Goal: Task Accomplishment & Management: Manage account settings

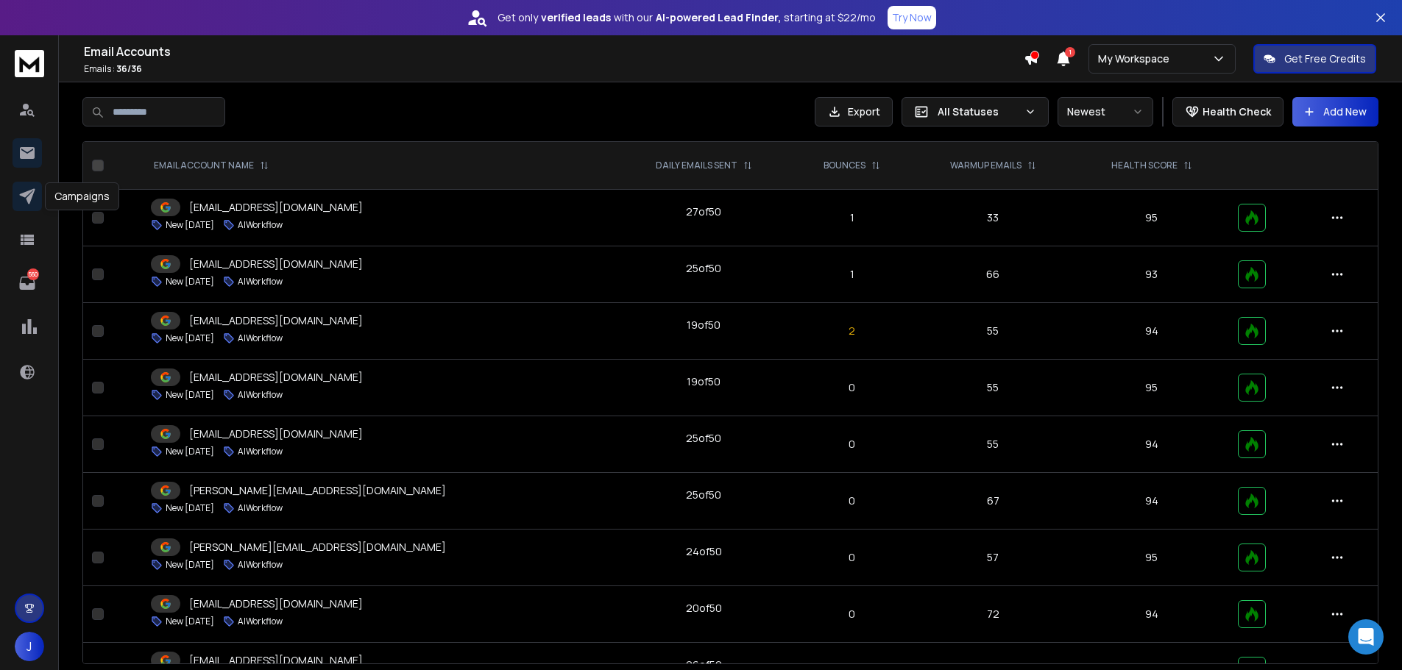
click at [30, 198] on icon at bounding box center [26, 195] width 15 height 15
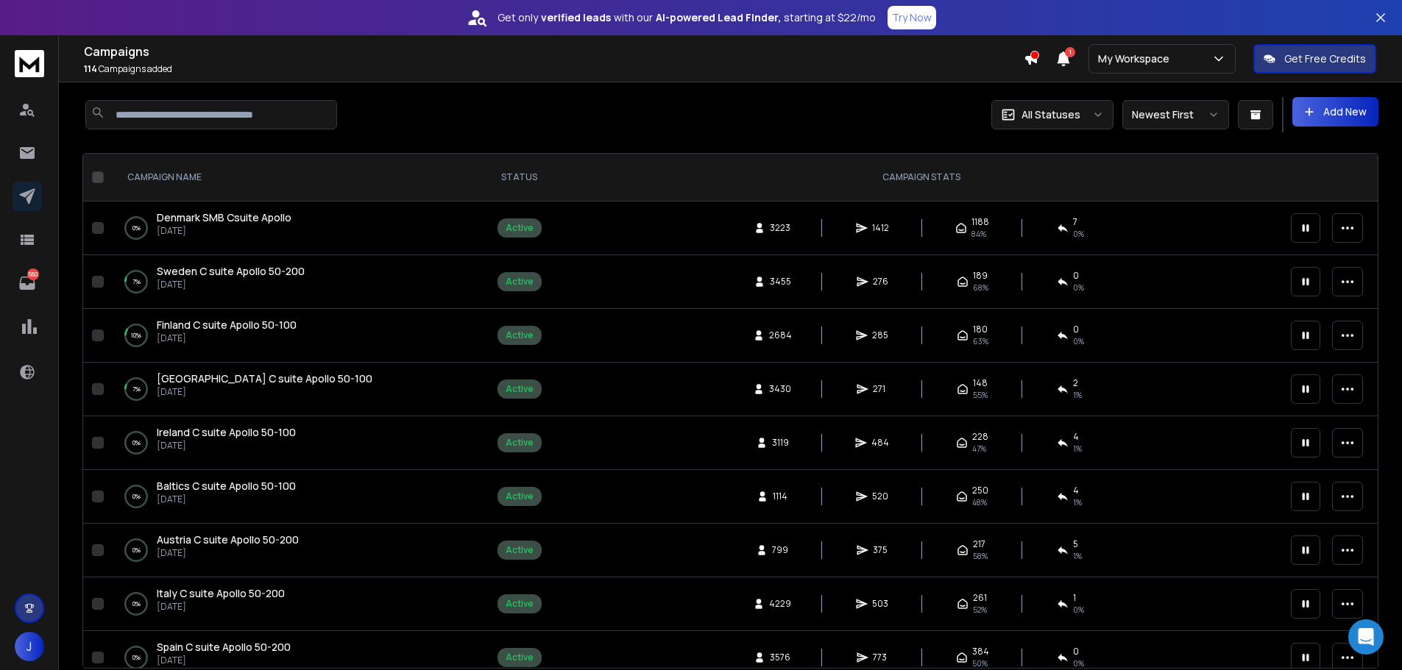
click at [220, 217] on span "Denmark SMB Csuite Apollo" at bounding box center [224, 217] width 135 height 14
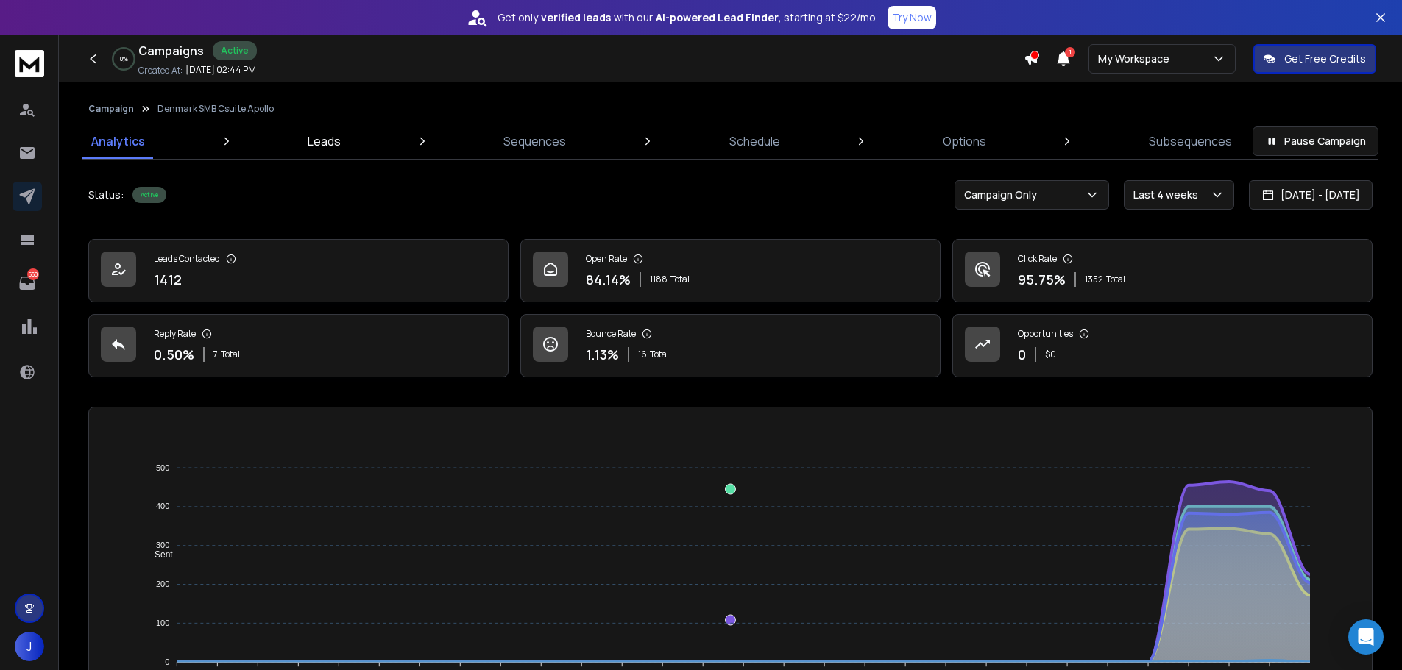
click at [330, 144] on p "Leads" at bounding box center [324, 141] width 33 height 18
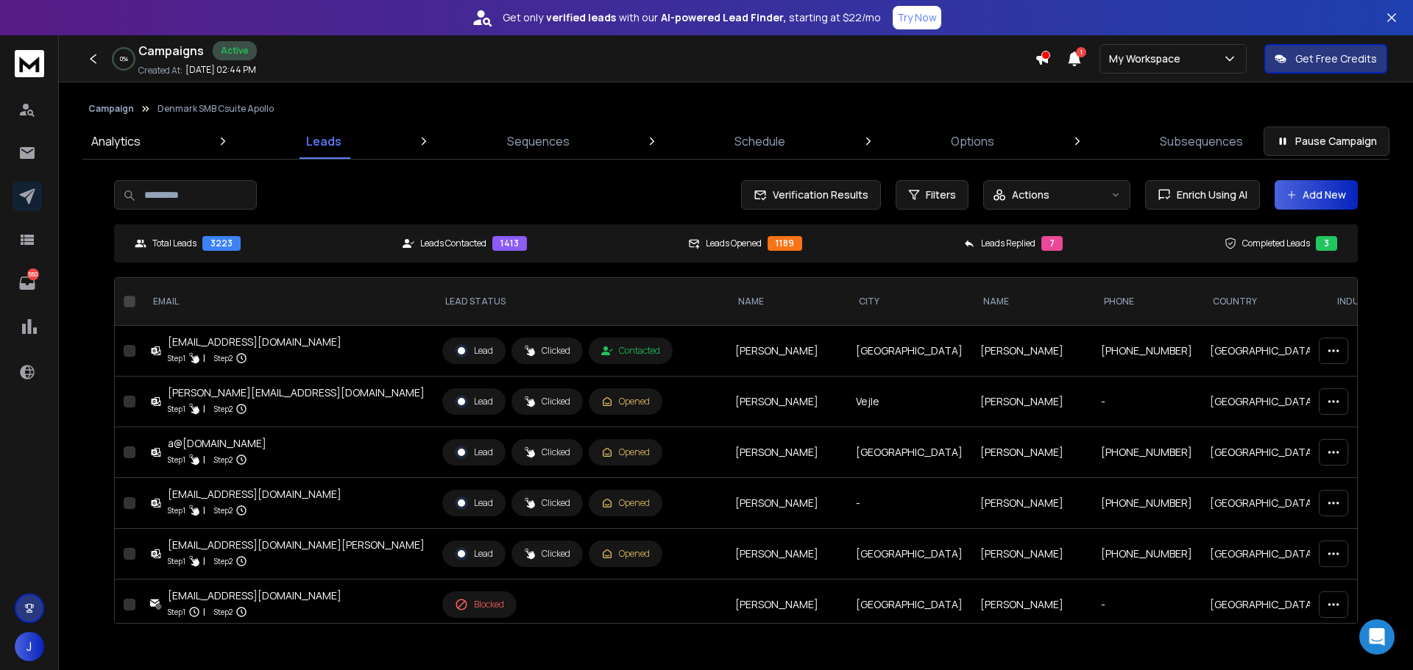
click at [131, 143] on p "Analytics" at bounding box center [115, 141] width 49 height 18
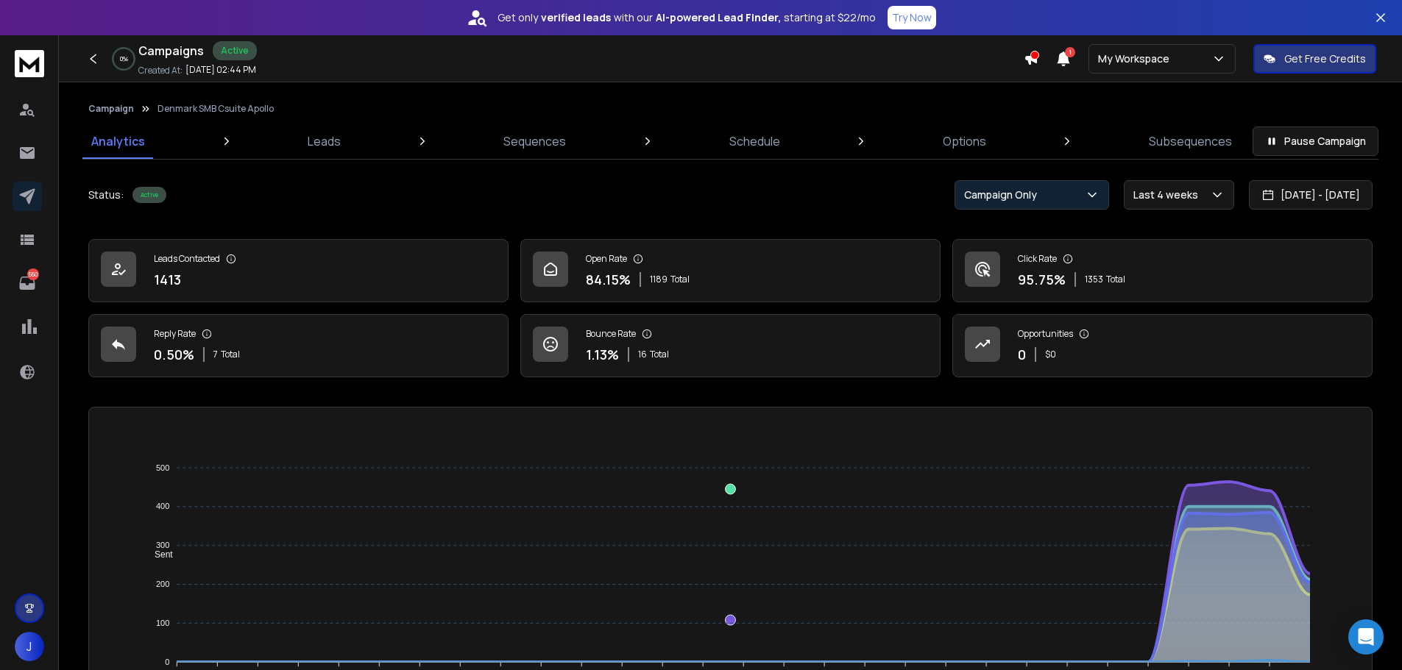
click at [1014, 194] on div "Campaign Only" at bounding box center [1031, 195] width 135 height 15
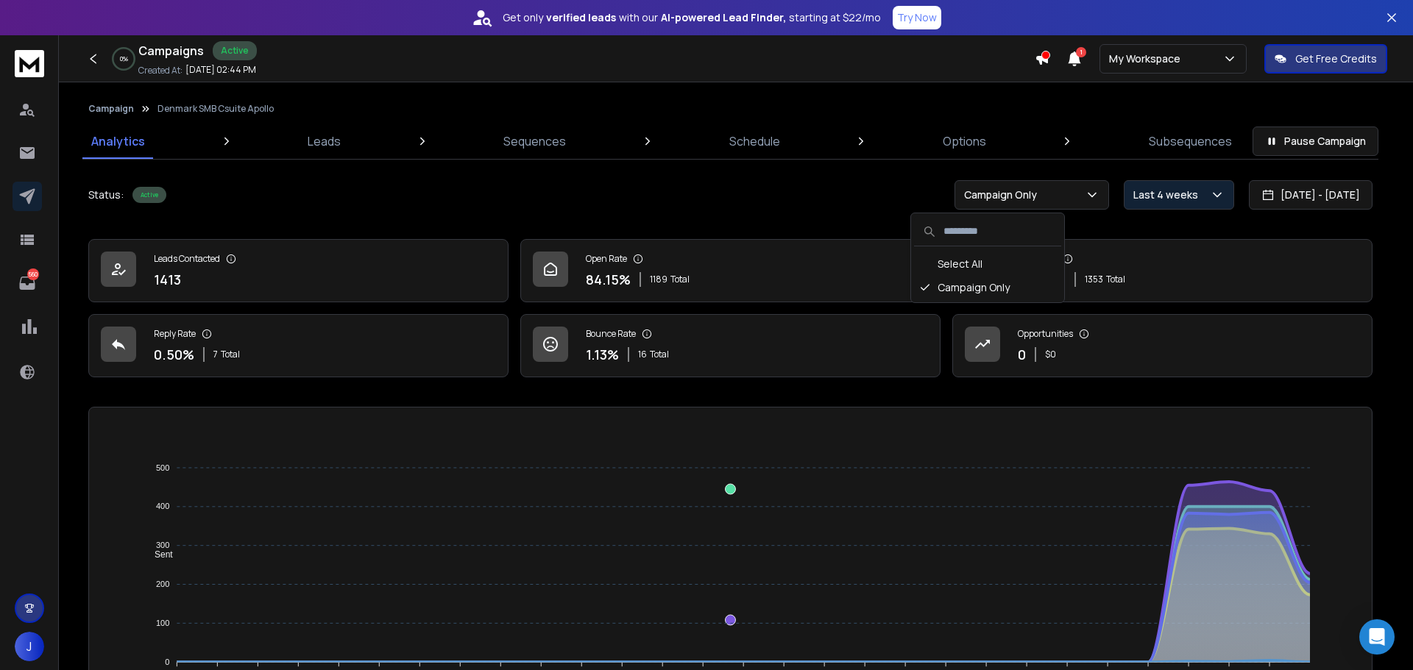
click at [1133, 191] on p "Last 4 weeks" at bounding box center [1168, 195] width 71 height 15
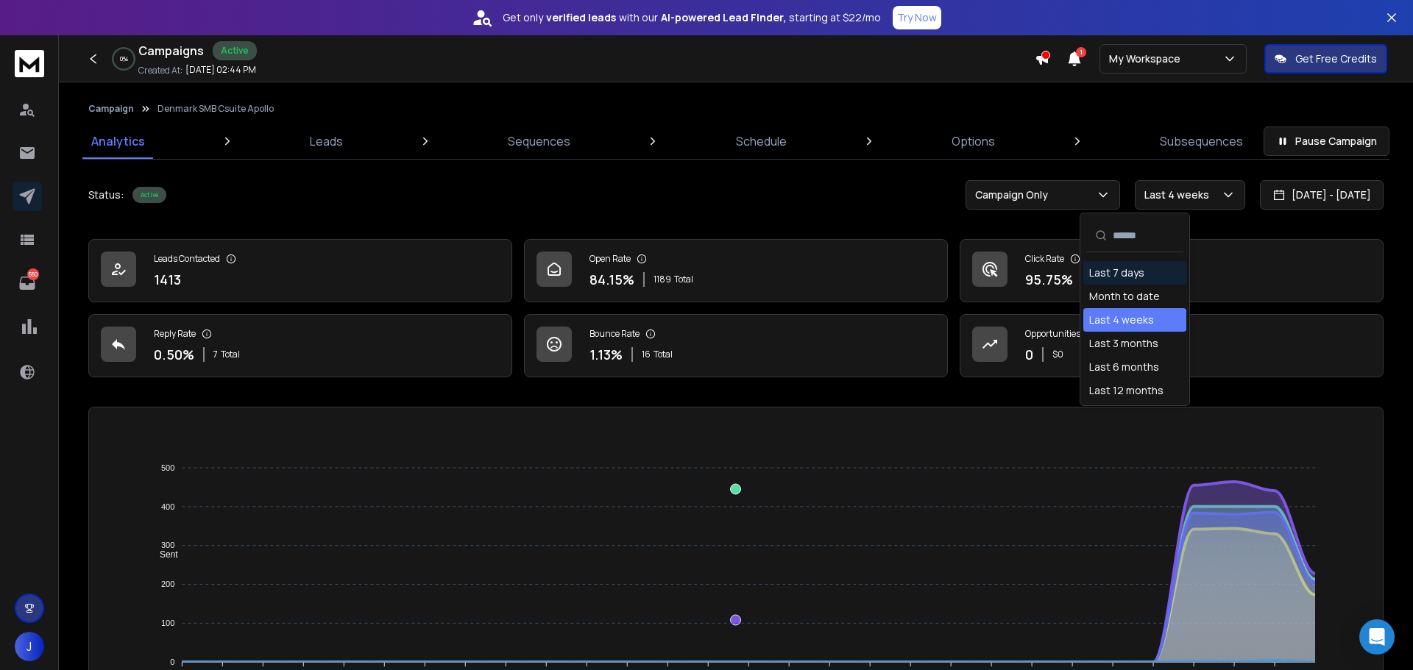
click at [878, 195] on div "Status: Active Pause Campaign Campaign Only Last 4 weeks 18 Aug 2025 - 15 Sep 2…" at bounding box center [735, 194] width 1295 height 29
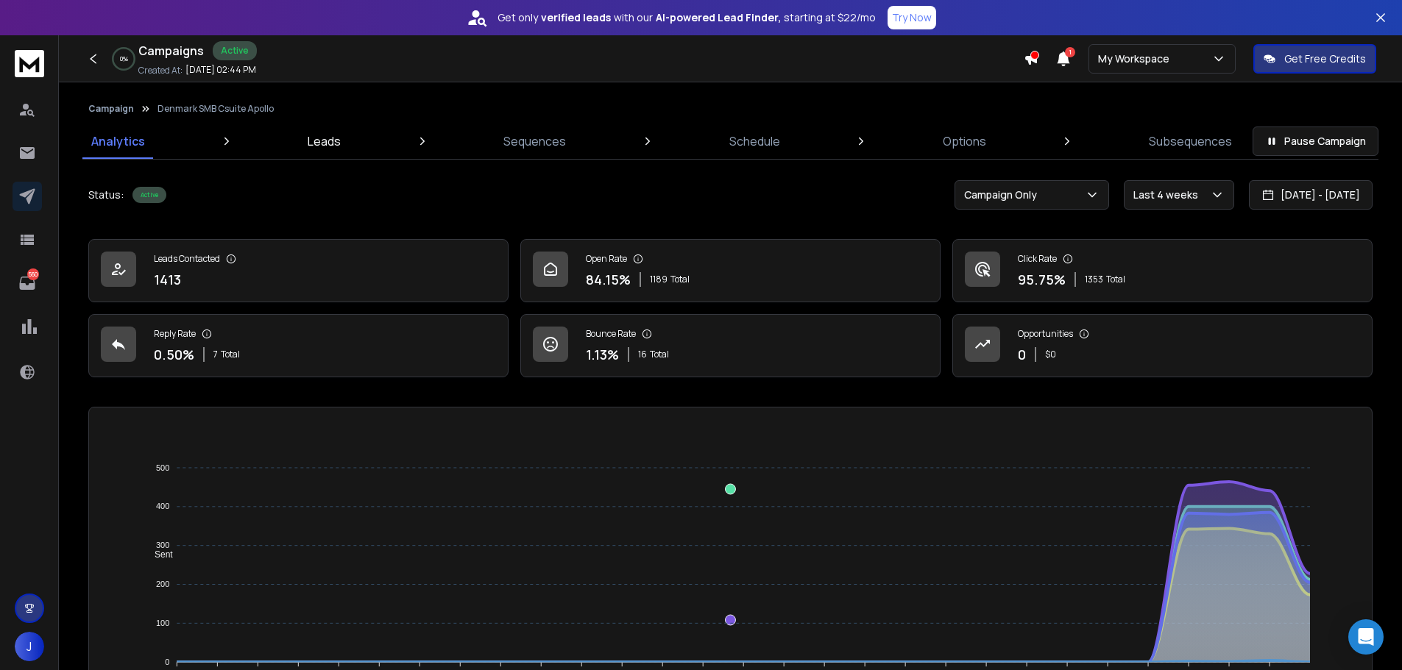
click at [344, 141] on link "Leads" at bounding box center [324, 141] width 51 height 35
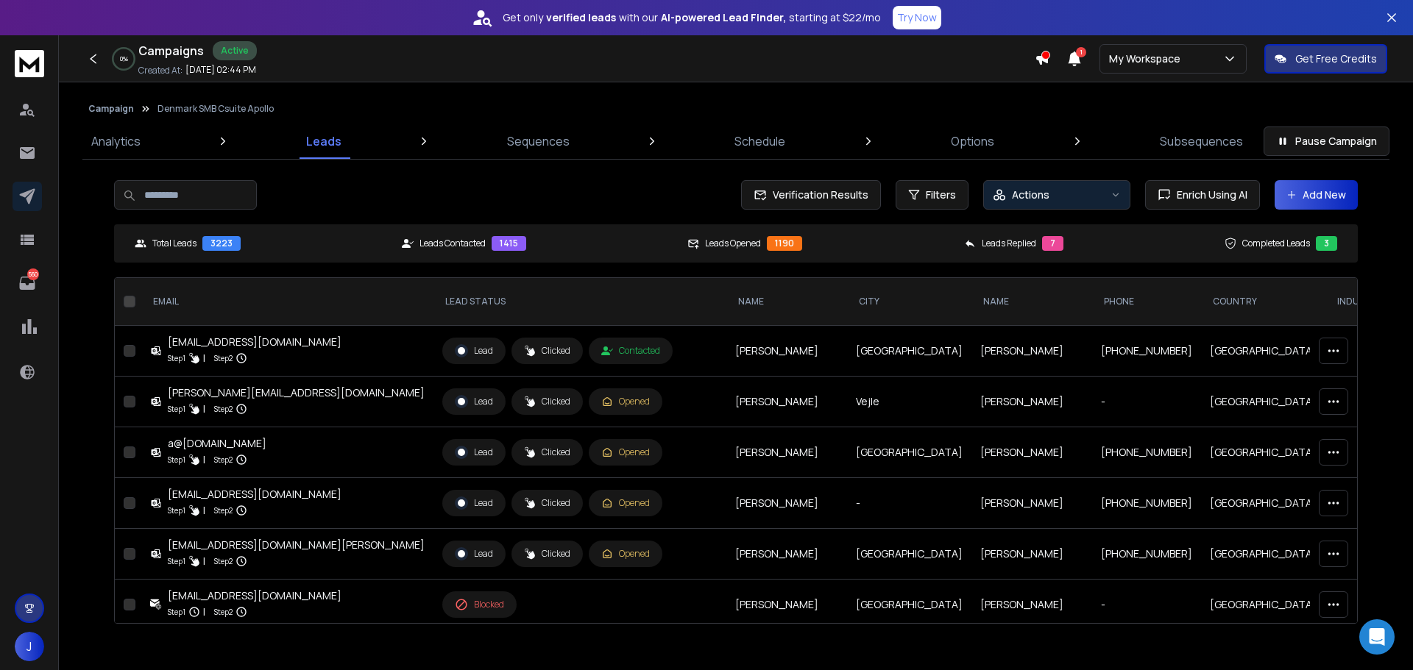
click at [1105, 199] on div "Actions" at bounding box center [1049, 195] width 112 height 15
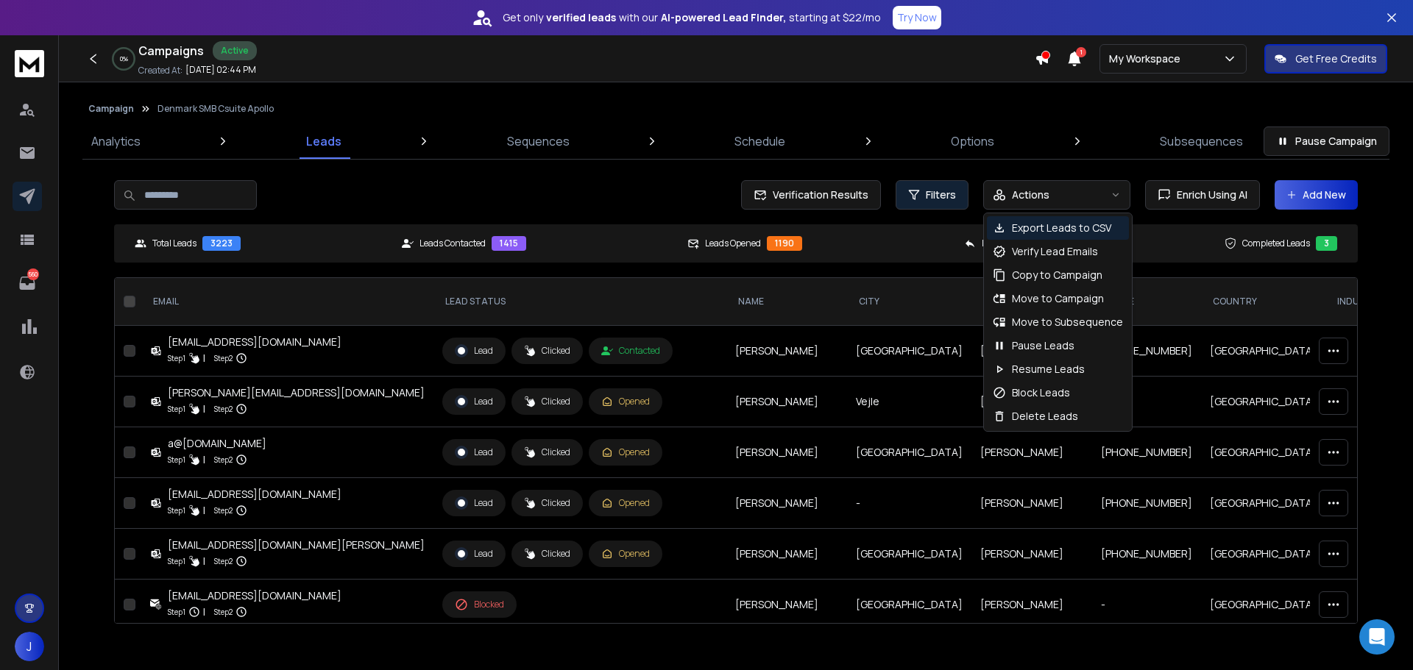
click at [936, 188] on span "Filters" at bounding box center [941, 195] width 30 height 15
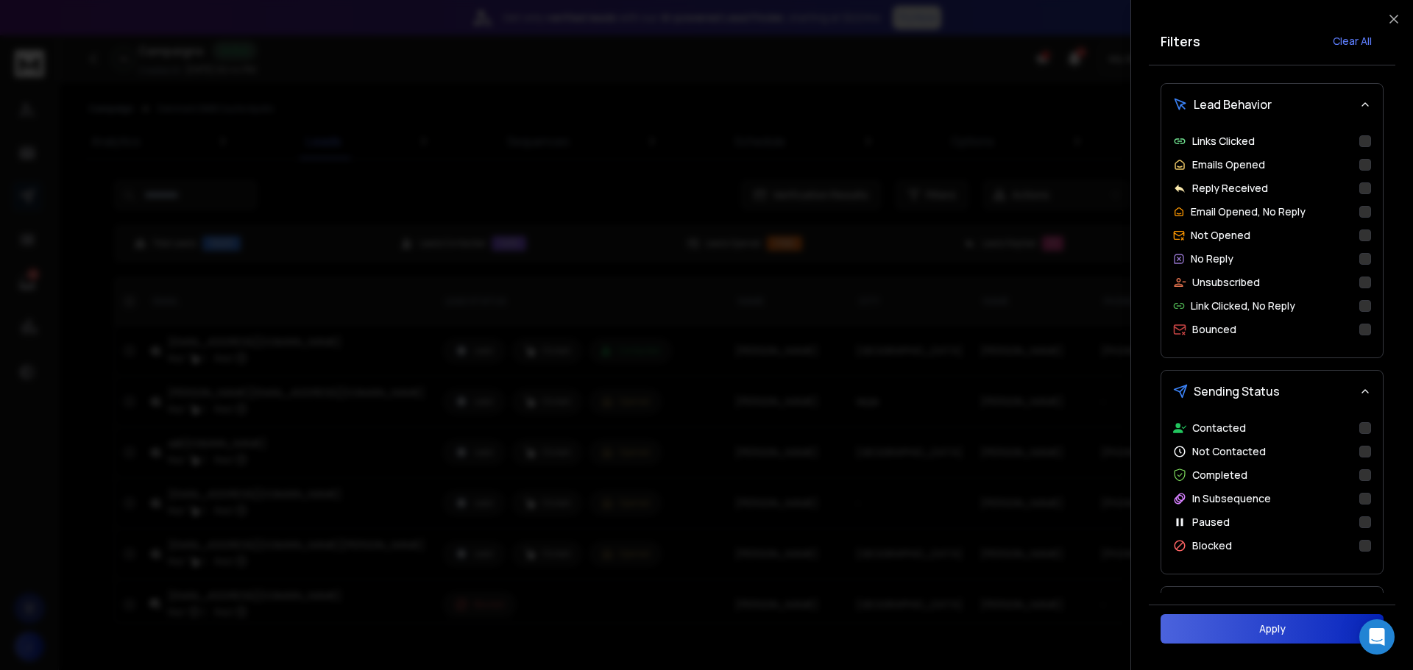
click at [1359, 146] on button "Links Clicked" at bounding box center [1365, 141] width 12 height 12
click at [1290, 623] on button "Apply" at bounding box center [1272, 628] width 223 height 29
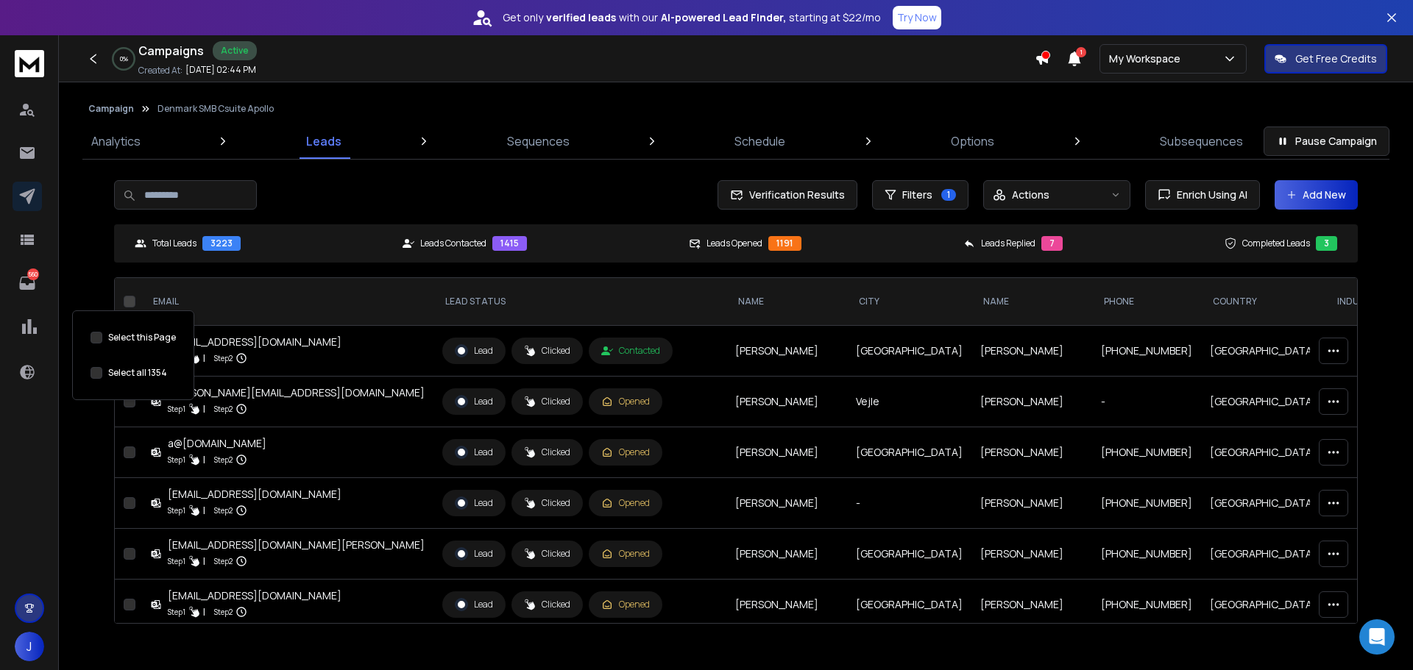
click at [96, 372] on button "Select this Page" at bounding box center [97, 373] width 12 height 12
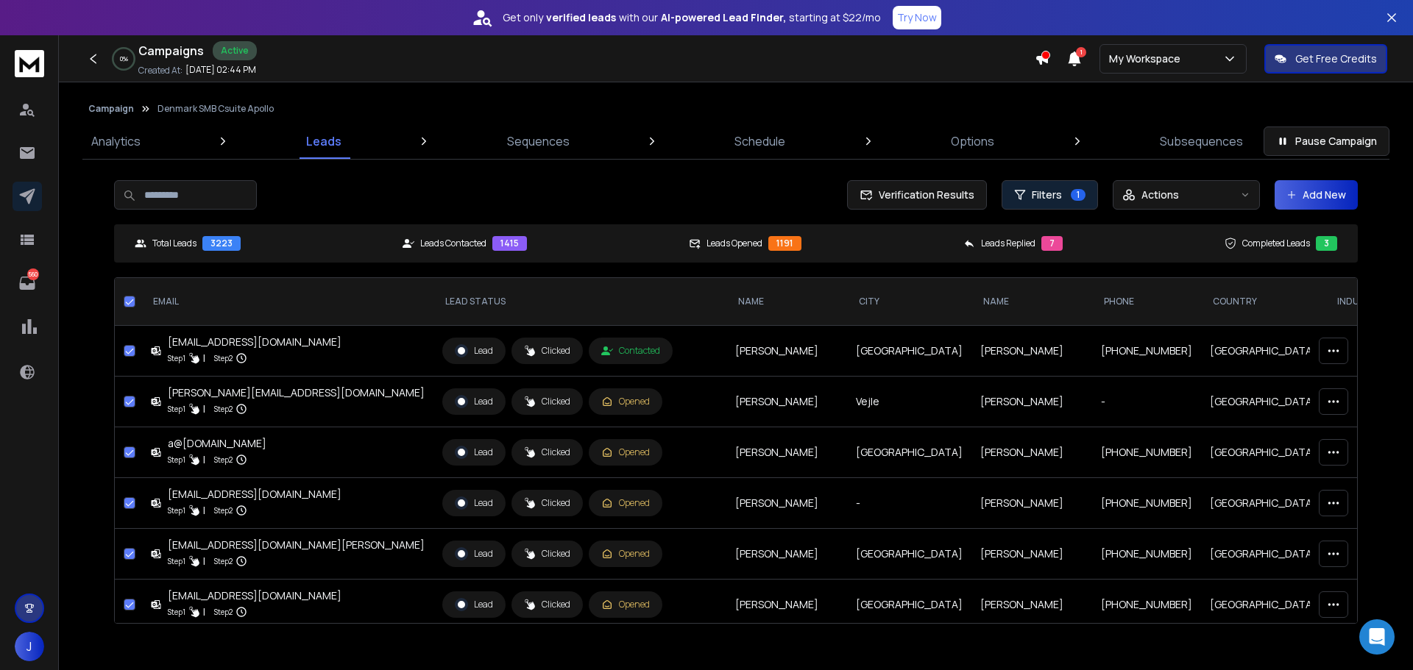
click at [1050, 193] on span "Filters" at bounding box center [1047, 195] width 30 height 15
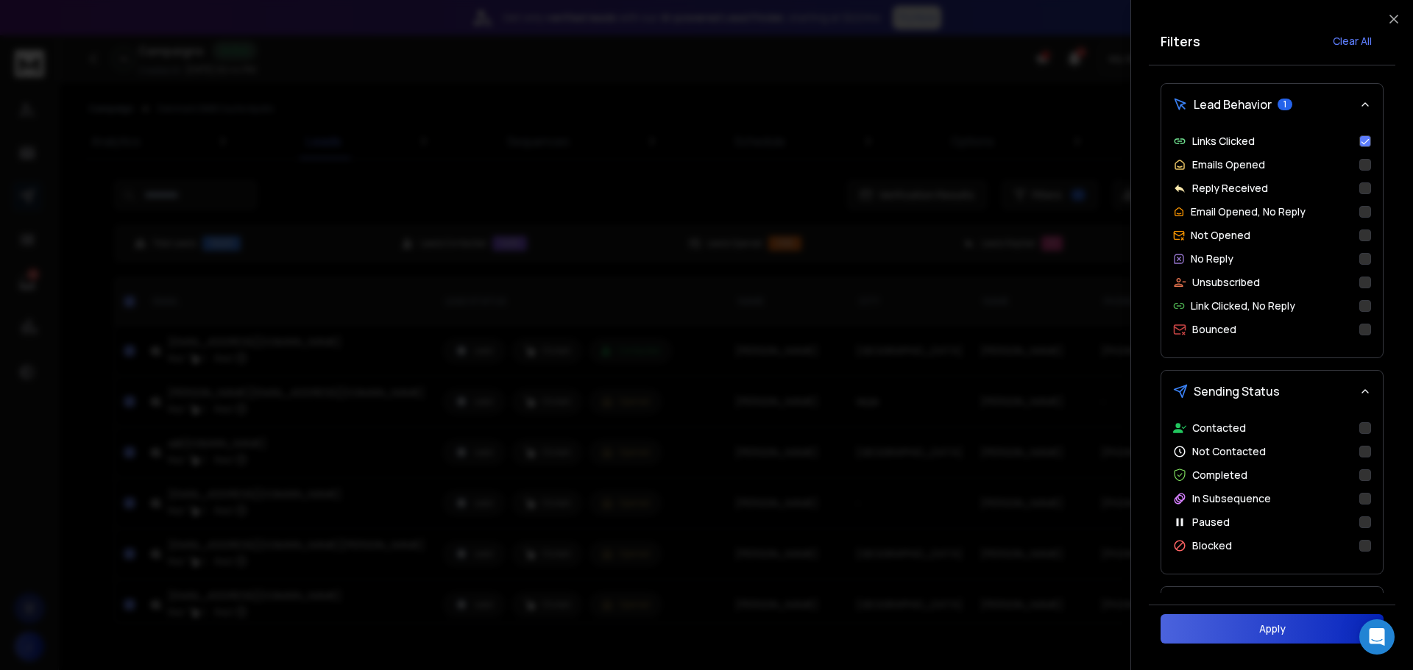
click at [1274, 629] on button "Apply" at bounding box center [1272, 628] width 223 height 29
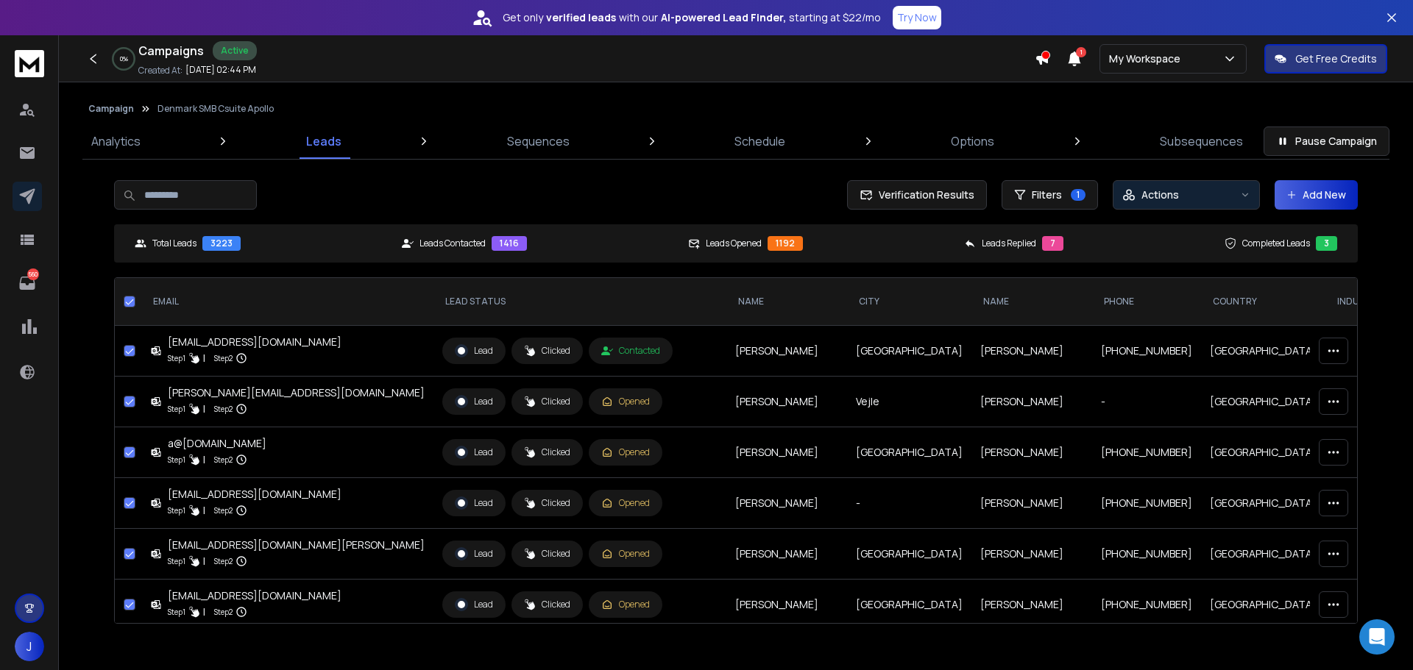
click at [1191, 193] on div "Actions" at bounding box center [1178, 195] width 112 height 15
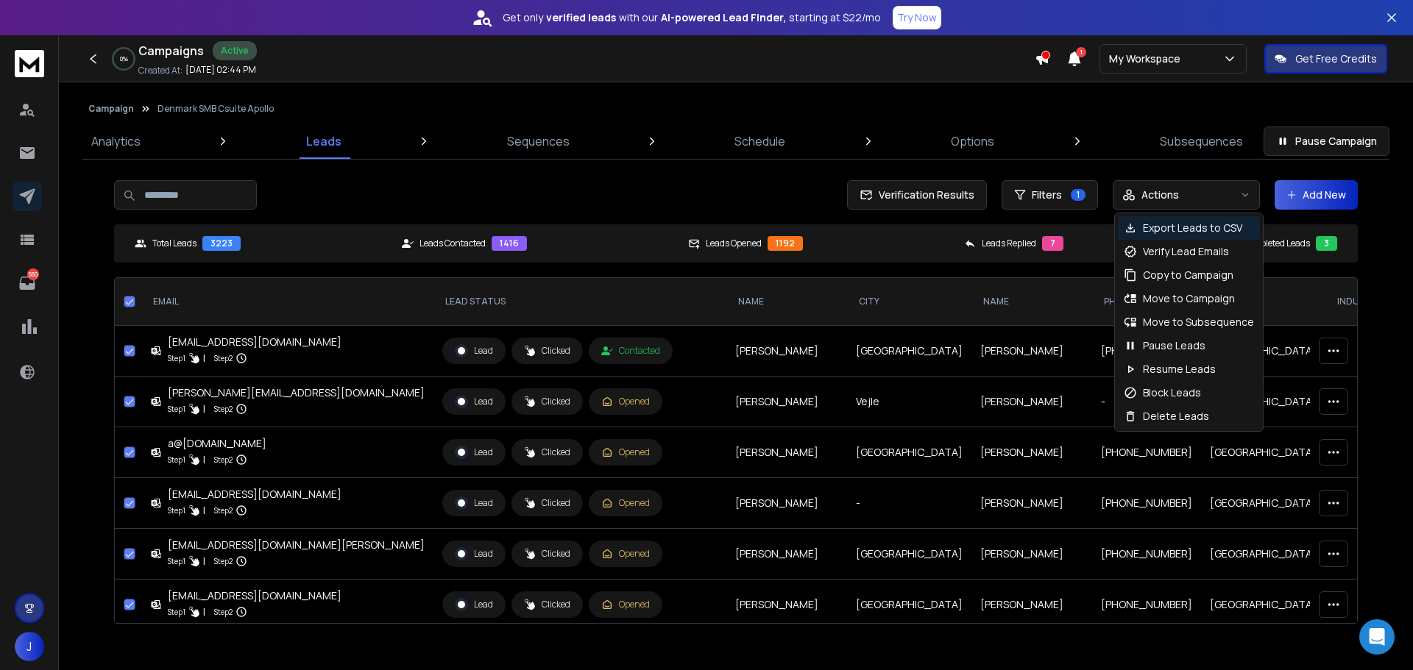
click at [1214, 231] on p "Export Leads to CSV" at bounding box center [1192, 228] width 99 height 15
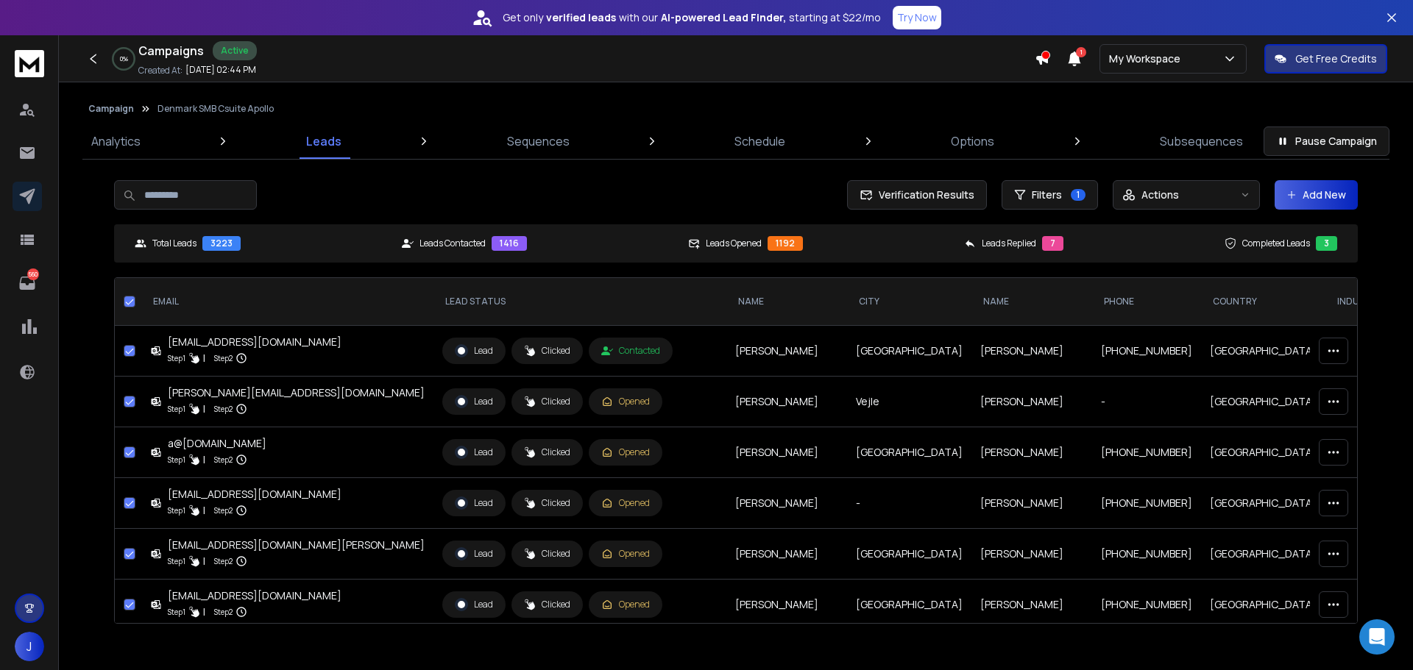
click at [112, 107] on button "Campaign" at bounding box center [111, 109] width 46 height 12
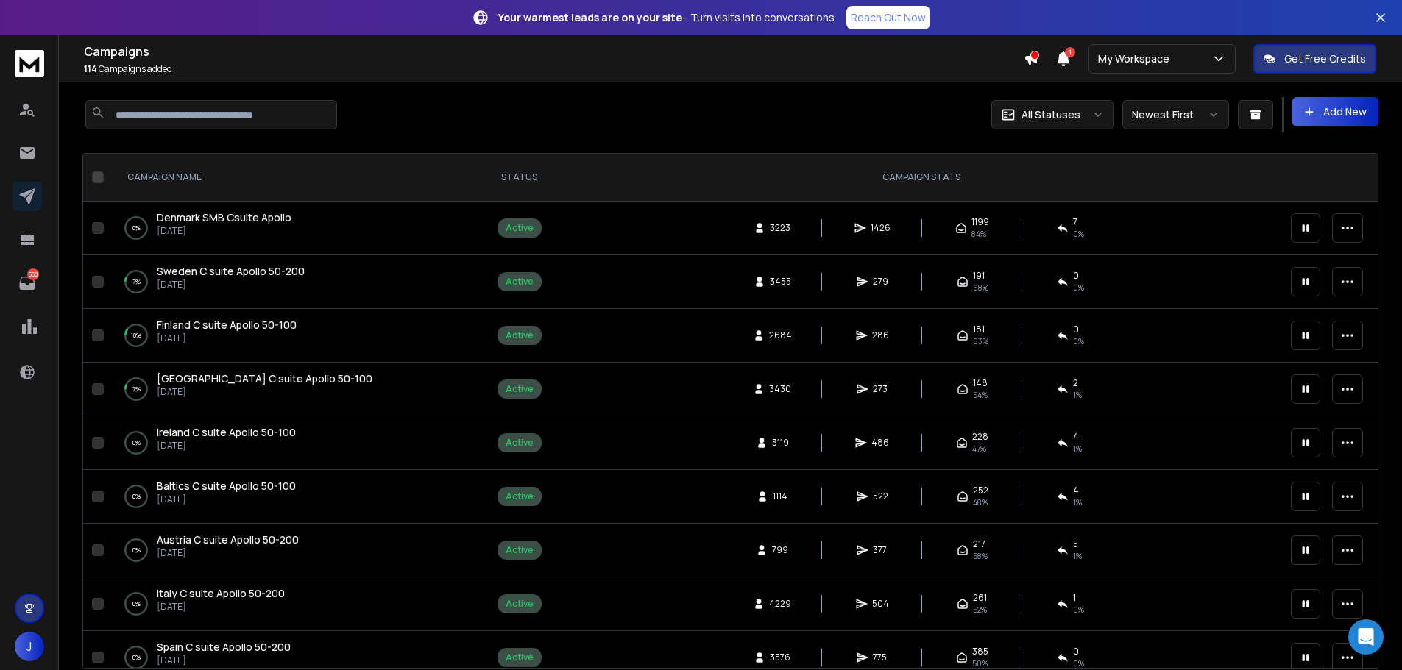
click at [216, 218] on span "Denmark SMB Csuite Apollo" at bounding box center [224, 217] width 135 height 14
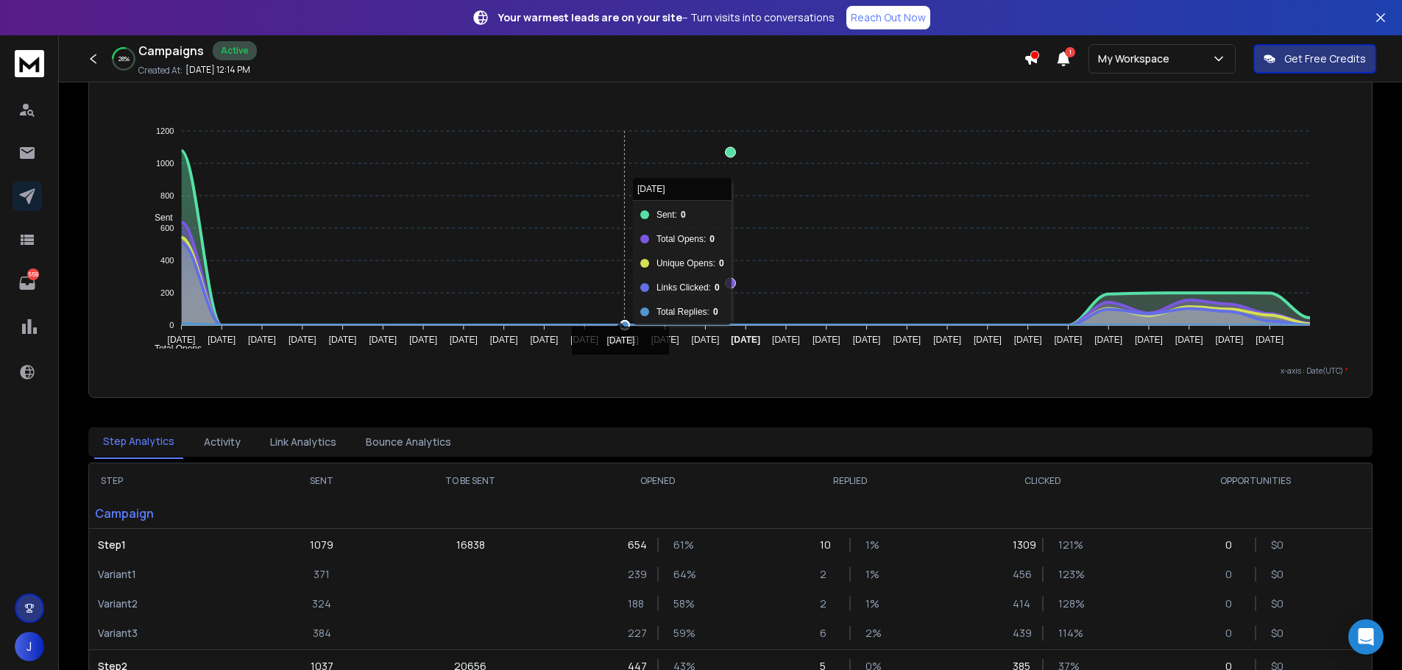
scroll to position [333, 0]
